Goal: Task Accomplishment & Management: Manage account settings

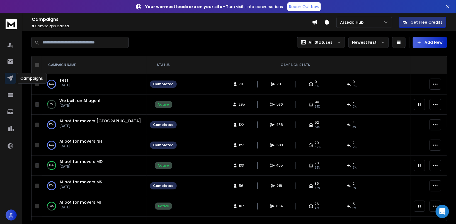
scroll to position [40, 0]
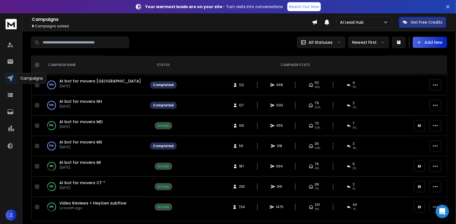
click at [94, 80] on span "AI bot for movers [GEOGRAPHIC_DATA]" at bounding box center [100, 81] width 82 height 6
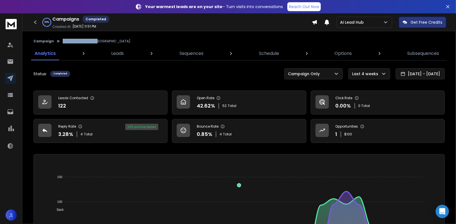
drag, startPoint x: 100, startPoint y: 40, endPoint x: 60, endPoint y: 43, distance: 39.4
click at [60, 43] on div "Campaign AI bot for movers [GEOGRAPHIC_DATA]" at bounding box center [239, 41] width 416 height 9
copy p "AI bot for movers [GEOGRAPHIC_DATA]"
click at [33, 21] on icon at bounding box center [35, 22] width 5 height 5
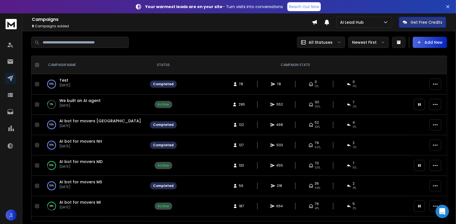
click at [432, 42] on button "Add New" at bounding box center [430, 42] width 34 height 11
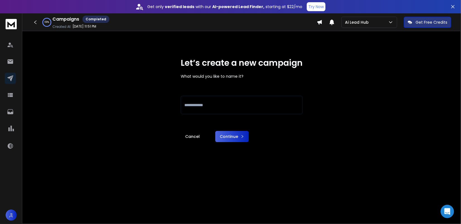
paste input "**********"
type input "**********"
drag, startPoint x: 231, startPoint y: 104, endPoint x: 180, endPoint y: 103, distance: 51.3
click at [180, 103] on div "**********" at bounding box center [230, 77] width 461 height 129
click at [193, 136] on link "Cancel" at bounding box center [192, 136] width 23 height 11
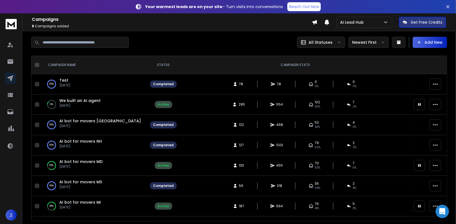
click at [433, 125] on icon "button" at bounding box center [436, 125] width 6 height 6
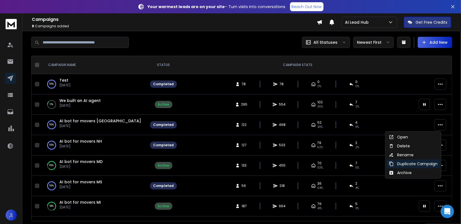
click at [404, 162] on div "Duplicate Campaign" at bounding box center [413, 164] width 49 height 6
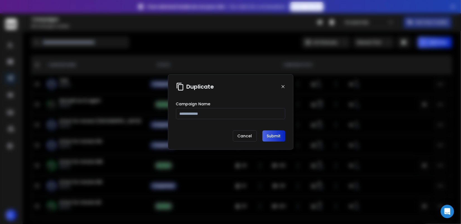
click at [222, 116] on input "text" at bounding box center [230, 113] width 109 height 11
paste input "**********"
type input "**********"
click at [270, 136] on button "Submit" at bounding box center [274, 136] width 23 height 11
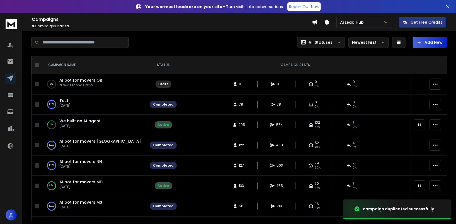
click at [89, 80] on span "AI bot for movers OR" at bounding box center [80, 81] width 43 height 6
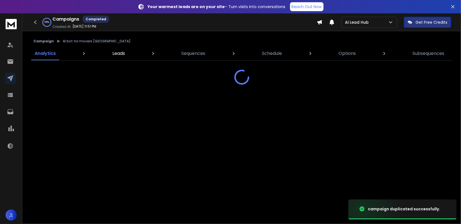
click at [123, 54] on p "Leads" at bounding box center [118, 53] width 13 height 7
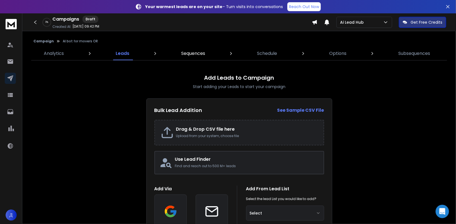
click at [182, 54] on p "Sequences" at bounding box center [193, 53] width 24 height 7
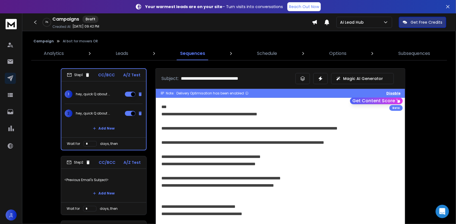
click at [93, 114] on p "hey, quick Q about moving services" at bounding box center [94, 113] width 36 height 4
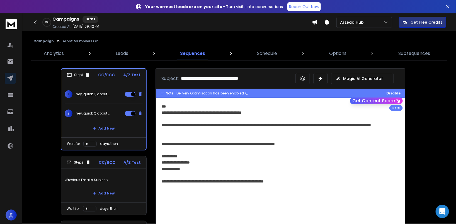
click at [87, 181] on p "<Previous Email's Subject>" at bounding box center [103, 180] width 79 height 16
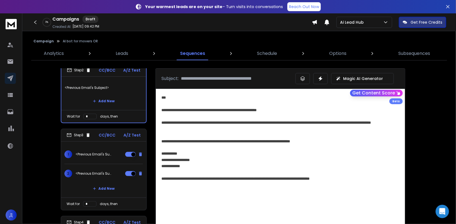
scroll to position [93, 0]
click at [95, 152] on p "<Previous Email's Subject>" at bounding box center [94, 154] width 36 height 4
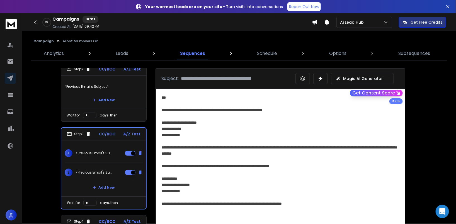
click at [92, 170] on div "2 <Previous Email's Subject>" at bounding box center [88, 173] width 47 height 8
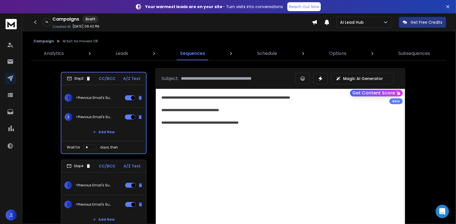
scroll to position [151, 0]
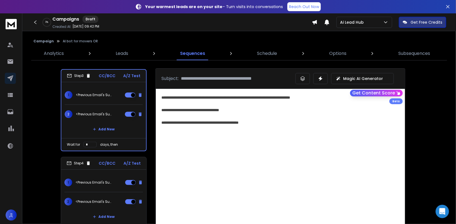
click at [90, 182] on p "<Previous Email's Subject>" at bounding box center [94, 183] width 36 height 4
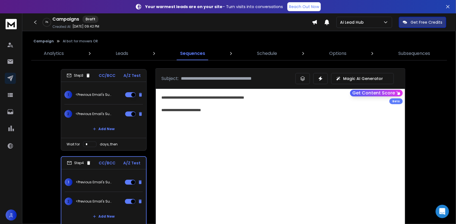
click at [91, 198] on div "2 <Previous Email's Subject>" at bounding box center [88, 202] width 47 height 8
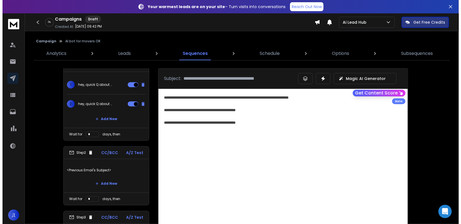
scroll to position [0, 0]
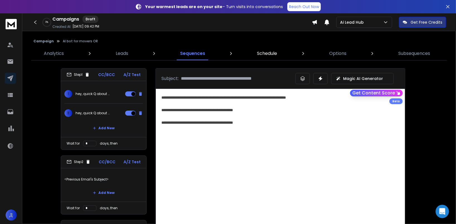
click at [277, 59] on link "Schedule" at bounding box center [267, 53] width 27 height 13
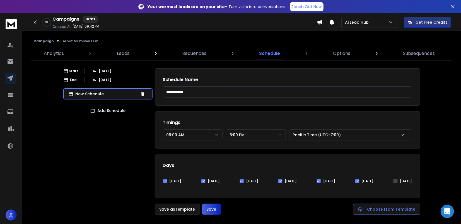
click at [112, 79] on p "[DATE]" at bounding box center [105, 80] width 13 height 4
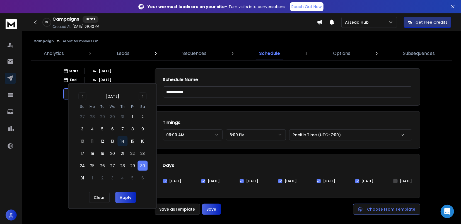
click at [146, 97] on div "[DATE]" at bounding box center [112, 96] width 70 height 7
click at [143, 96] on icon "Go to next month" at bounding box center [142, 96] width 4 height 4
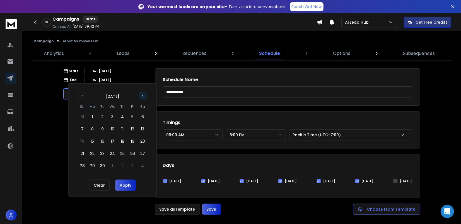
click at [143, 96] on icon "Go to next month" at bounding box center [142, 96] width 4 height 4
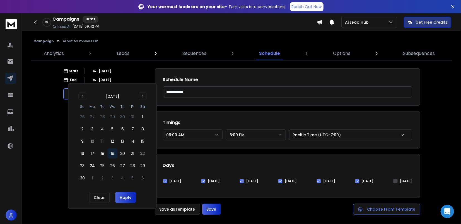
click at [112, 155] on button "19" at bounding box center [112, 154] width 10 height 10
click at [127, 198] on button "Apply" at bounding box center [125, 197] width 21 height 11
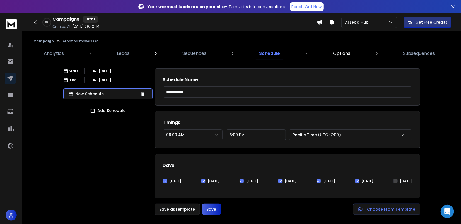
click at [349, 56] on p "Options" at bounding box center [341, 53] width 17 height 7
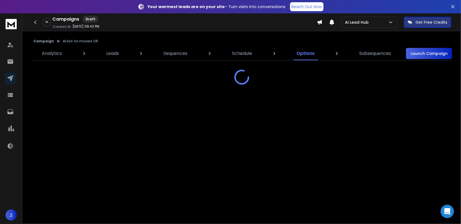
select select "*"
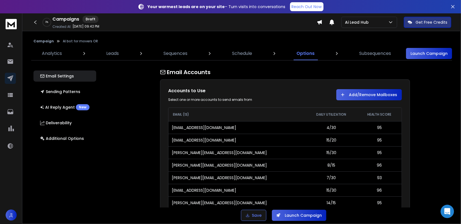
click at [370, 95] on button "Add/Remove Mailboxes" at bounding box center [370, 94] width 66 height 11
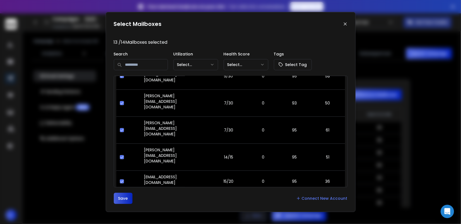
scroll to position [160, 0]
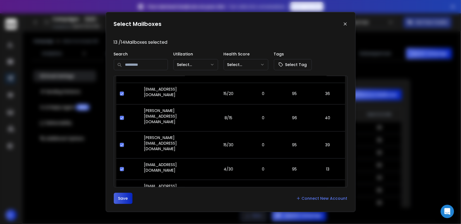
click at [124, 199] on button "Save" at bounding box center [123, 198] width 19 height 11
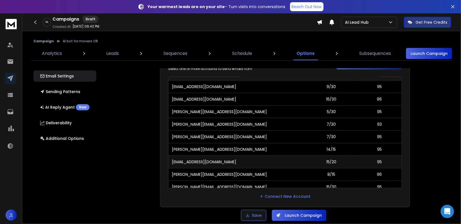
scroll to position [0, 0]
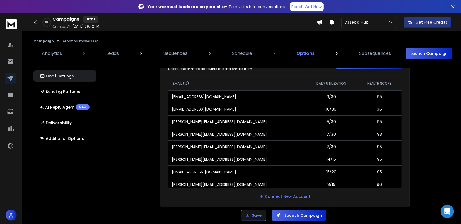
click at [259, 215] on button "Save" at bounding box center [253, 215] width 25 height 11
click at [110, 54] on p "Leads" at bounding box center [113, 53] width 13 height 7
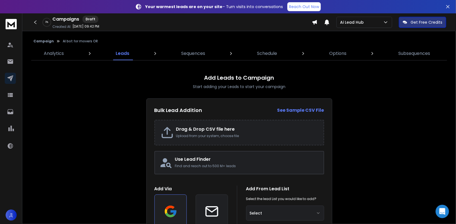
click at [167, 207] on icon at bounding box center [169, 208] width 9 height 4
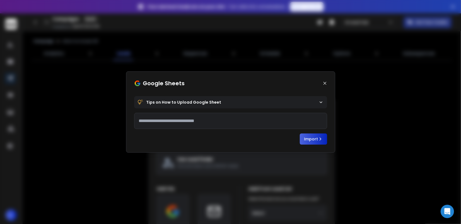
paste input "**********"
type input "**********"
click at [306, 138] on button "Import" at bounding box center [313, 139] width 27 height 11
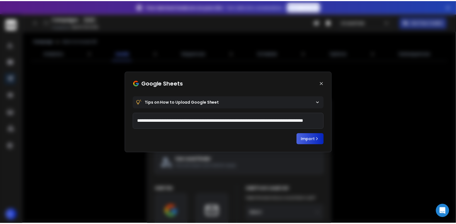
scroll to position [0, 0]
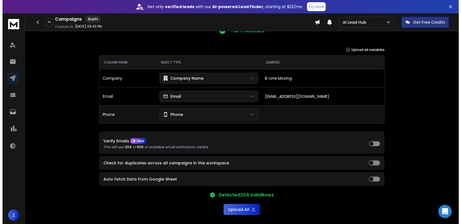
scroll to position [72, 0]
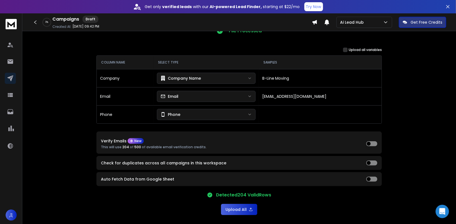
click at [369, 165] on button "Check for duplicates across all campaigns in this workspace" at bounding box center [372, 163] width 11 height 5
click at [238, 212] on button "Upload All" at bounding box center [239, 209] width 36 height 11
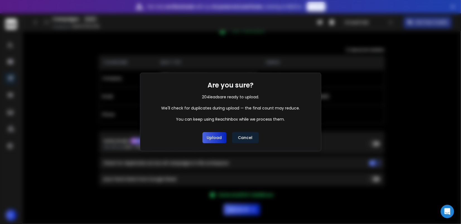
click at [214, 135] on button "Upload" at bounding box center [215, 137] width 24 height 11
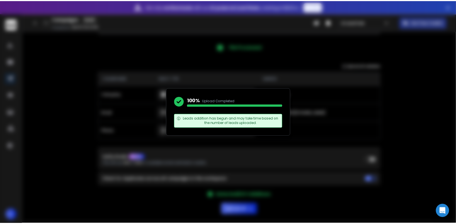
scroll to position [56, 0]
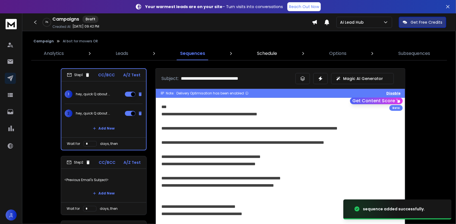
click at [268, 47] on link "Schedule" at bounding box center [267, 53] width 27 height 13
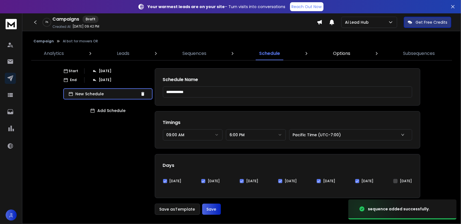
click at [339, 55] on p "Options" at bounding box center [341, 53] width 17 height 7
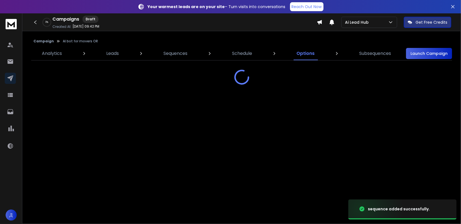
select select "*"
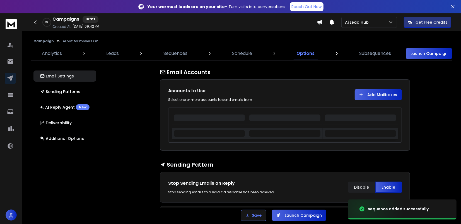
scroll to position [93, 0]
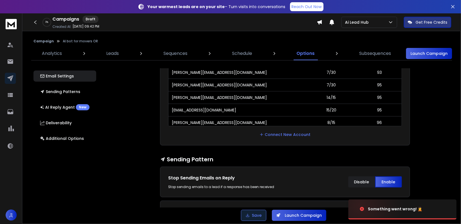
click at [263, 215] on button "Save" at bounding box center [253, 215] width 25 height 11
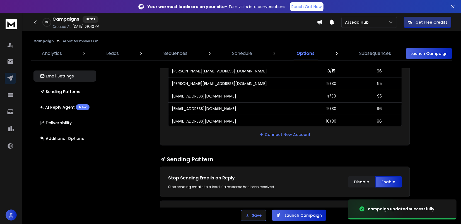
scroll to position [52, 0]
click at [300, 216] on button "Launch Campaign" at bounding box center [299, 215] width 54 height 11
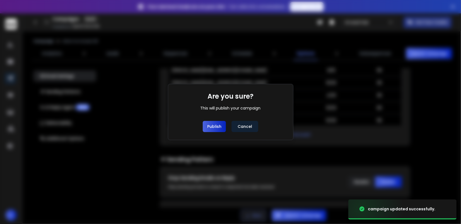
click at [222, 129] on button "Publish" at bounding box center [214, 126] width 23 height 11
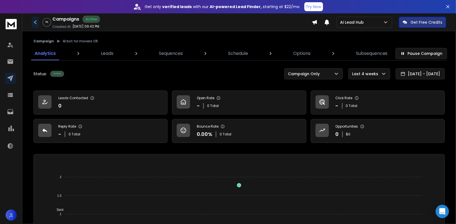
click at [35, 23] on icon at bounding box center [35, 22] width 5 height 5
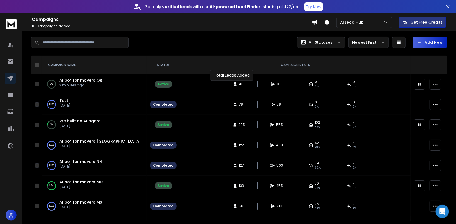
click at [233, 86] on icon at bounding box center [235, 84] width 4 height 4
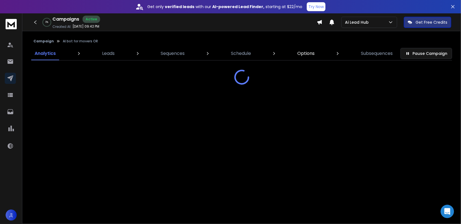
click at [310, 51] on p "Options" at bounding box center [305, 53] width 17 height 7
select select "*"
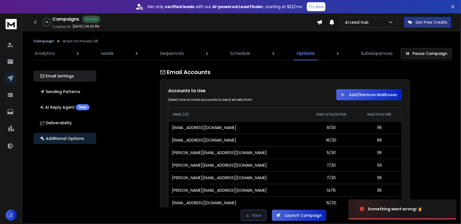
click at [73, 141] on p "Additional Options" at bounding box center [62, 139] width 44 height 6
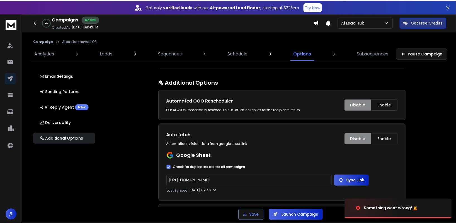
scroll to position [1005, 0]
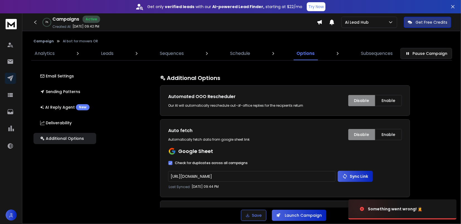
click at [360, 174] on p "Sync Link" at bounding box center [359, 177] width 18 height 6
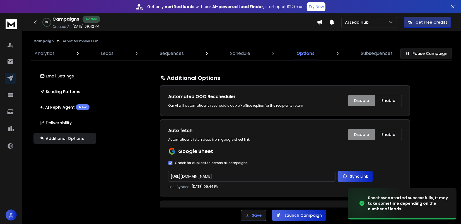
click at [350, 174] on p "Sync Link" at bounding box center [359, 177] width 18 height 6
click at [33, 23] on icon at bounding box center [35, 22] width 5 height 5
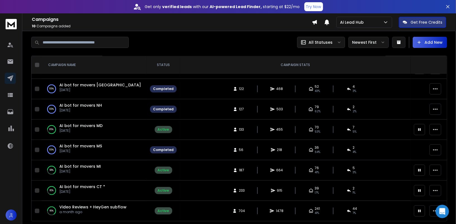
scroll to position [60, 0]
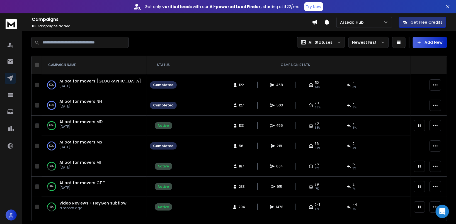
click at [76, 204] on span "Video Reviews + HeyGen subflow" at bounding box center [92, 204] width 67 height 6
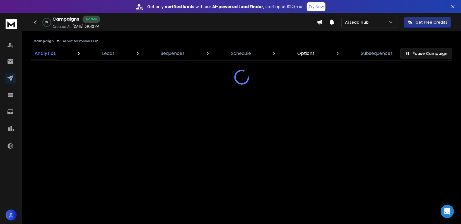
click at [311, 55] on p "Options" at bounding box center [305, 53] width 17 height 7
select select "*********"
select select "*"
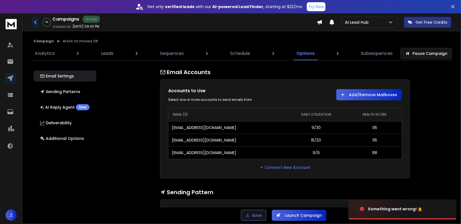
click at [35, 17] on button at bounding box center [35, 22] width 7 height 11
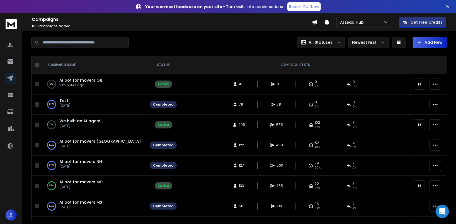
click at [93, 83] on span "AI bot for movers OR" at bounding box center [80, 81] width 43 height 6
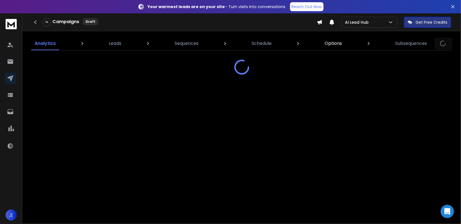
click at [344, 45] on link "Options" at bounding box center [334, 43] width 24 height 13
select select "*"
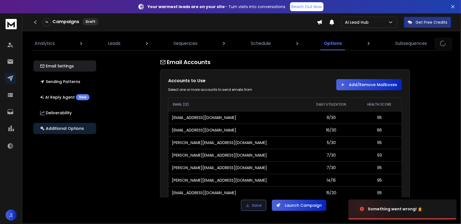
click at [78, 127] on p "Additional Options" at bounding box center [62, 129] width 44 height 6
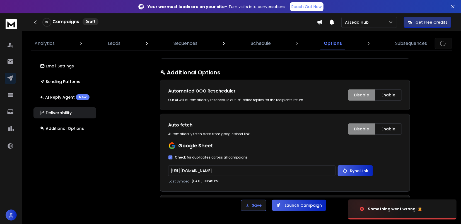
scroll to position [1005, 0]
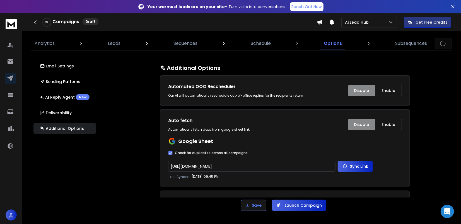
click at [356, 164] on p "Sync Link" at bounding box center [359, 167] width 18 height 6
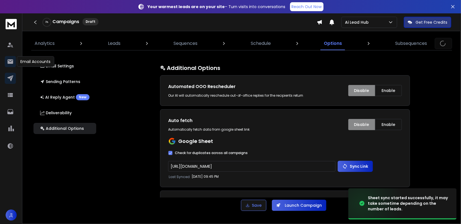
click at [11, 60] on icon at bounding box center [11, 61] width 6 height 4
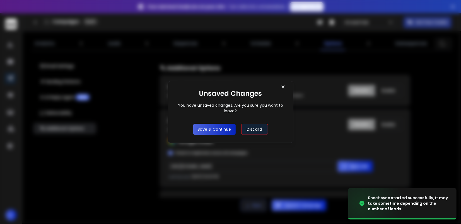
click at [215, 129] on button "Save & Continue" at bounding box center [214, 129] width 42 height 11
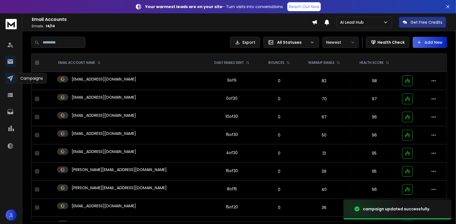
click at [11, 82] on link at bounding box center [10, 78] width 11 height 11
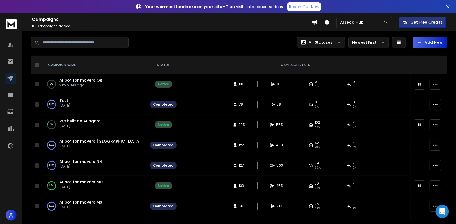
click at [239, 85] on span "110" at bounding box center [242, 84] width 6 height 4
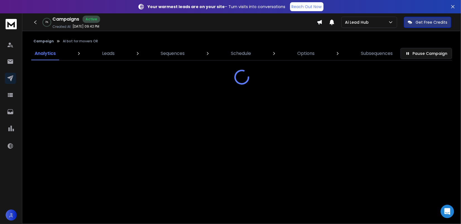
drag, startPoint x: 325, startPoint y: 55, endPoint x: 322, endPoint y: 54, distance: 3.7
click at [325, 55] on div "Analytics Leads Sequences Schedule Options Subsequences" at bounding box center [213, 53] width 365 height 13
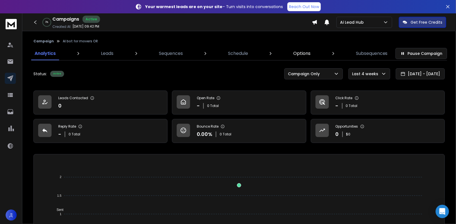
click at [301, 57] on link "Options" at bounding box center [302, 53] width 24 height 13
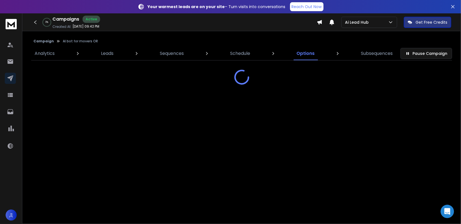
select select "*"
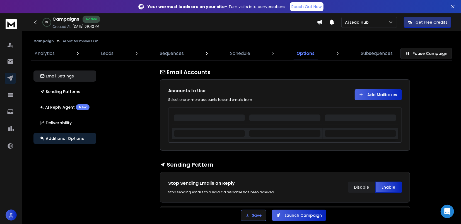
click at [71, 138] on p "Additional Options" at bounding box center [62, 139] width 44 height 6
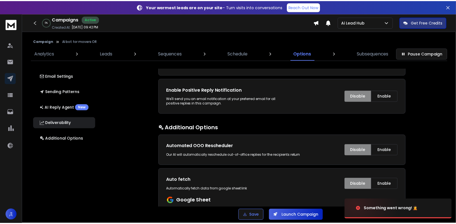
scroll to position [1041, 0]
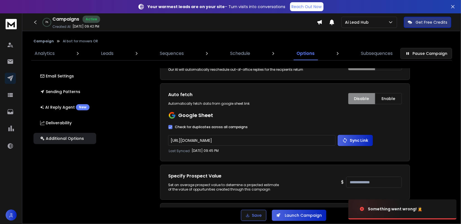
click at [345, 135] on button "Sync Link" at bounding box center [355, 140] width 35 height 11
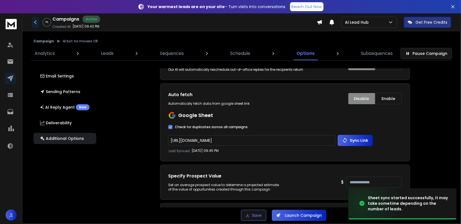
click at [37, 20] on icon at bounding box center [35, 22] width 5 height 5
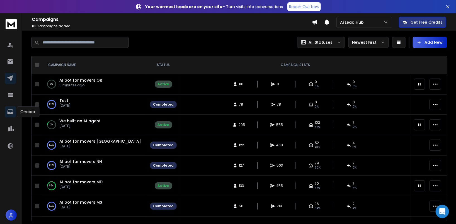
click at [14, 112] on link at bounding box center [10, 111] width 11 height 11
